Goal: Task Accomplishment & Management: Use online tool/utility

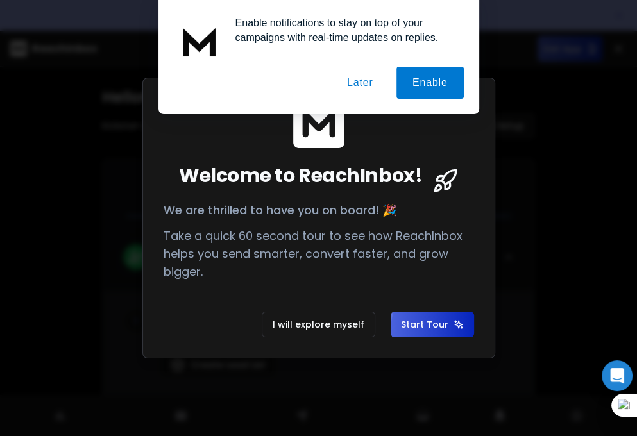
click at [364, 86] on button "Later" at bounding box center [360, 83] width 58 height 32
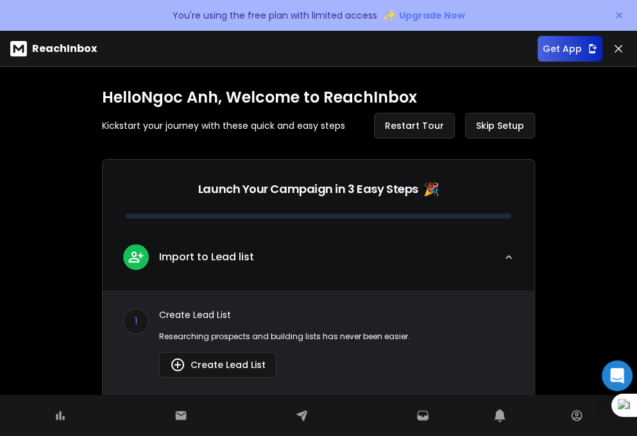
scroll to position [125, 0]
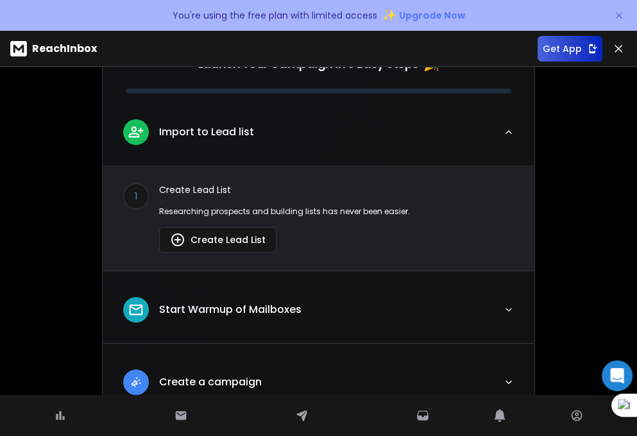
click at [368, 315] on button "Start Warmup of Mailboxes" at bounding box center [319, 315] width 432 height 56
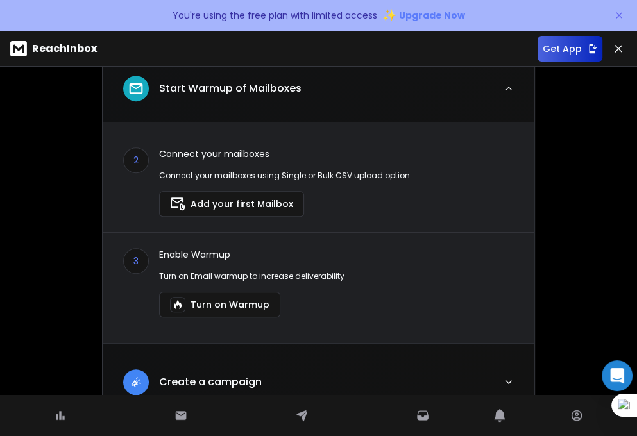
scroll to position [347, 0]
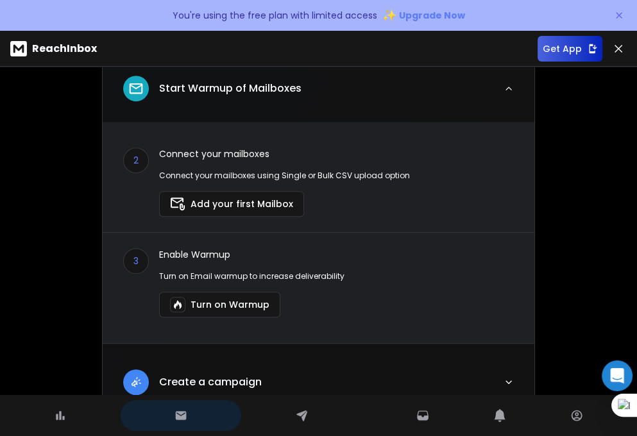
click at [187, 424] on div at bounding box center [181, 415] width 121 height 31
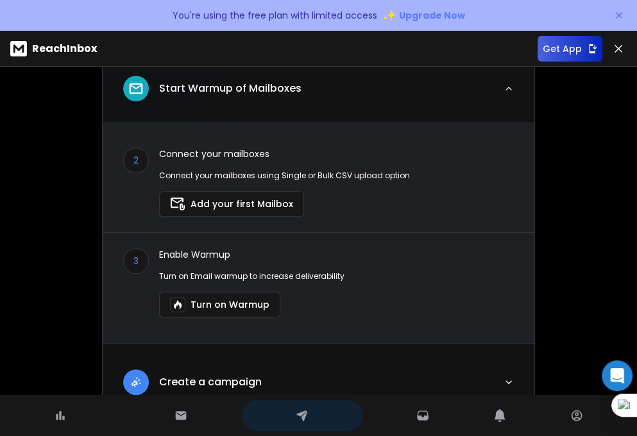
drag, startPoint x: 187, startPoint y: 424, endPoint x: 342, endPoint y: 411, distance: 155.8
click at [187, 424] on div at bounding box center [181, 415] width 121 height 31
click at [302, 422] on div at bounding box center [301, 415] width 121 height 31
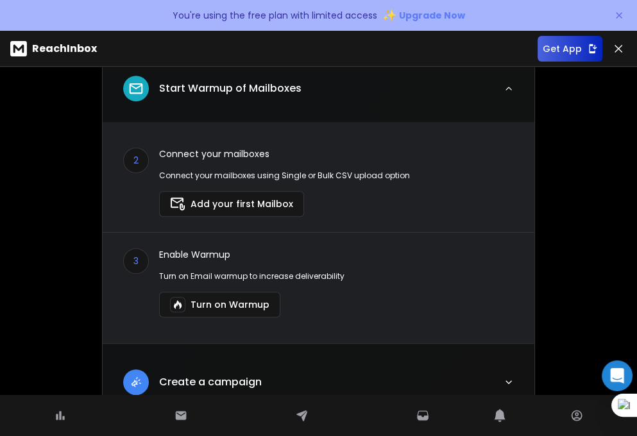
click at [623, 47] on icon at bounding box center [619, 49] width 12 height 12
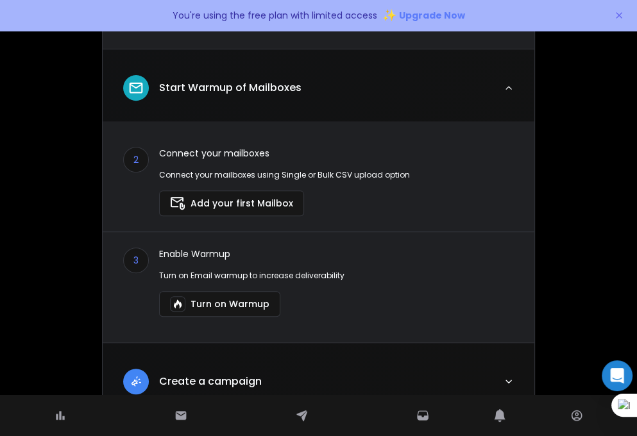
scroll to position [311, 0]
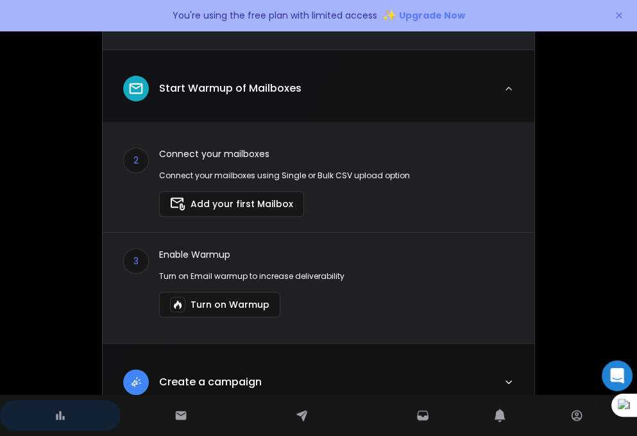
click at [77, 418] on div at bounding box center [60, 415] width 121 height 31
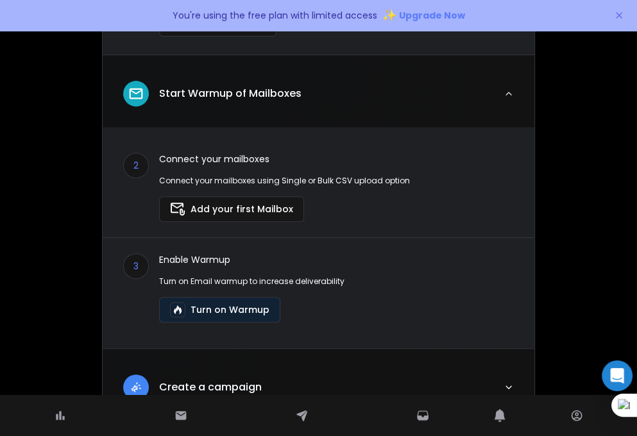
scroll to position [299, 0]
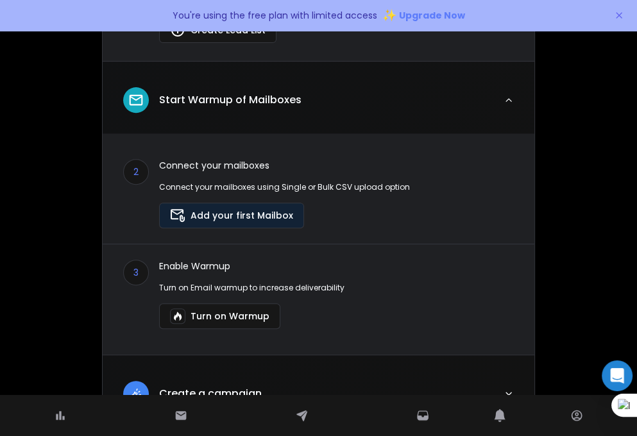
click at [261, 207] on button "Add your first Mailbox" at bounding box center [231, 216] width 145 height 26
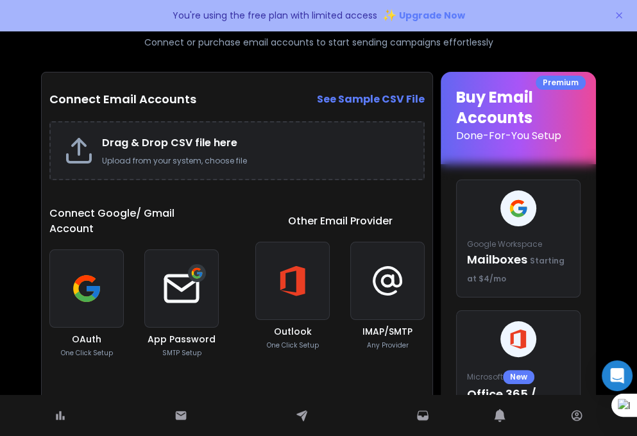
scroll to position [46, 0]
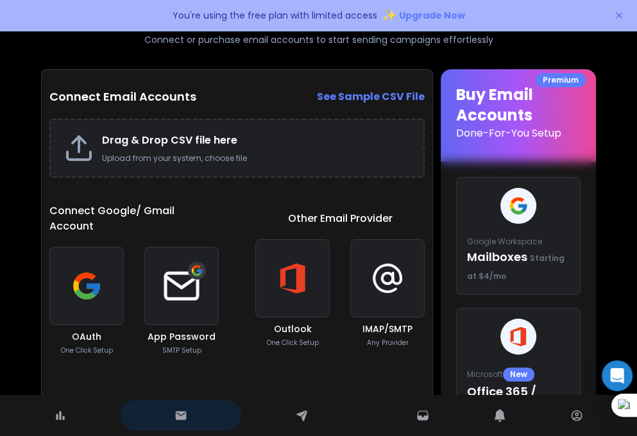
click at [190, 415] on div at bounding box center [181, 415] width 121 height 31
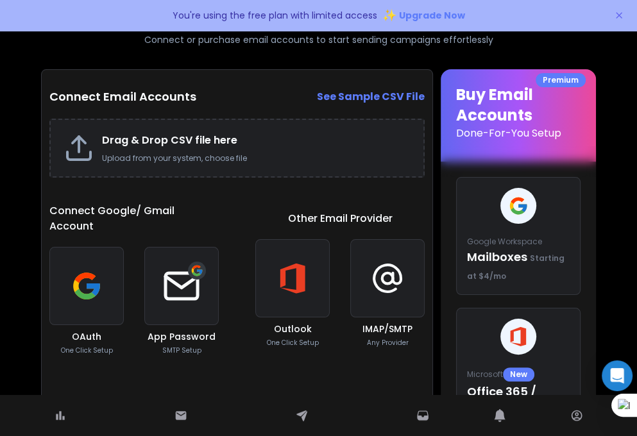
scroll to position [290, 0]
